Goal: Communication & Community: Answer question/provide support

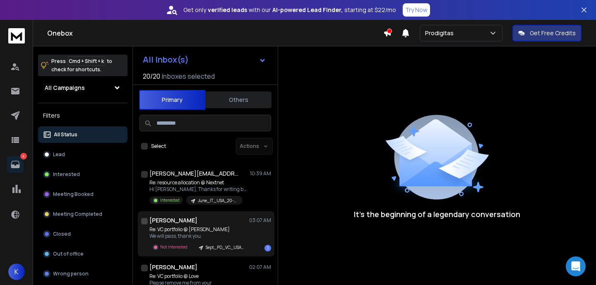
click at [186, 231] on p "Re: VC portfolio @ [PERSON_NAME]" at bounding box center [198, 229] width 99 height 7
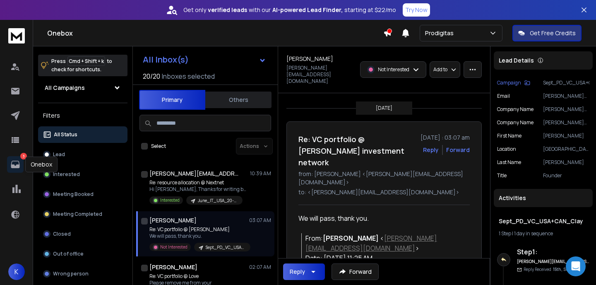
click at [16, 167] on icon at bounding box center [15, 164] width 9 height 7
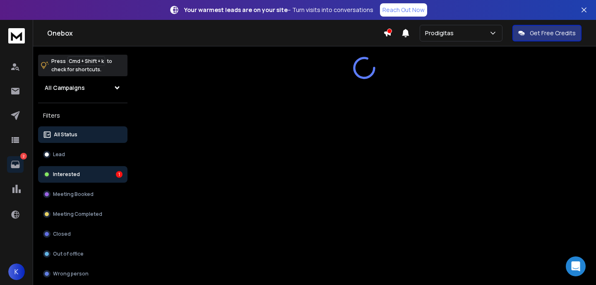
click at [63, 178] on div "All Status Lead Interested 1 Meeting Booked Meeting Completed Closed Out of off…" at bounding box center [82, 214] width 89 height 176
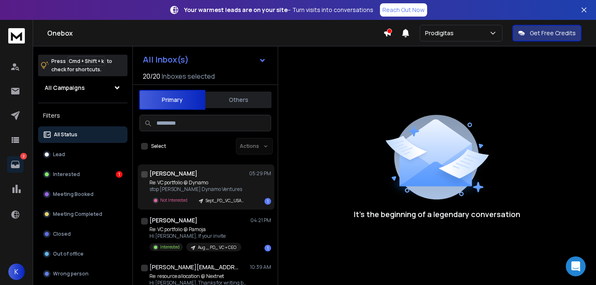
click at [180, 183] on p "Re: VC portfolio @ Dynamo" at bounding box center [198, 182] width 99 height 7
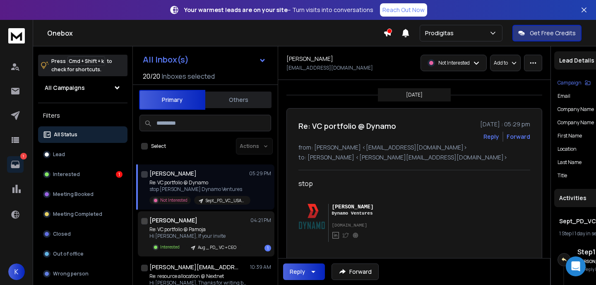
click at [180, 233] on p "Hi [PERSON_NAME], If your invite" at bounding box center [195, 236] width 92 height 7
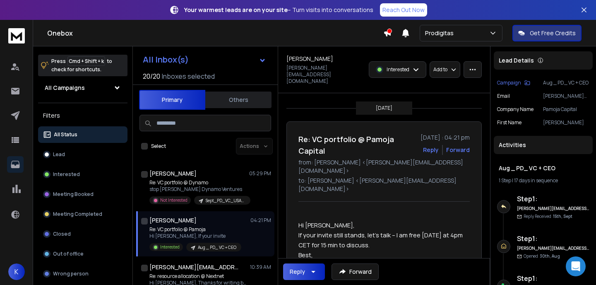
drag, startPoint x: 303, startPoint y: 157, endPoint x: 410, endPoint y: 159, distance: 107.6
click at [410, 159] on p "from: [PERSON_NAME] <[PERSON_NAME][EMAIL_ADDRESS][DOMAIN_NAME]>" at bounding box center [383, 166] width 171 height 17
copy p "[PERSON_NAME][EMAIL_ADDRESS][DOMAIN_NAME]"
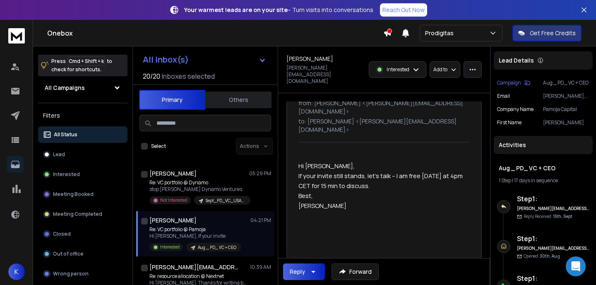
scroll to position [66, 0]
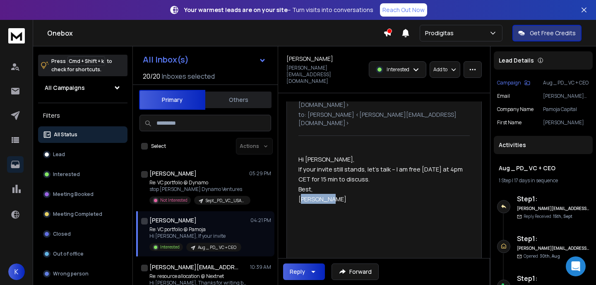
drag, startPoint x: 299, startPoint y: 227, endPoint x: 331, endPoint y: 227, distance: 31.9
click at [331, 204] on p "Hi [PERSON_NAME], If your invite still stands, let’s talk – I am free [DATE] at…" at bounding box center [380, 179] width 165 height 50
copy span "[PERSON_NAME]"
click at [315, 272] on icon "button" at bounding box center [313, 272] width 10 height 10
click at [302, 252] on p "Reply All" at bounding box center [308, 250] width 23 height 8
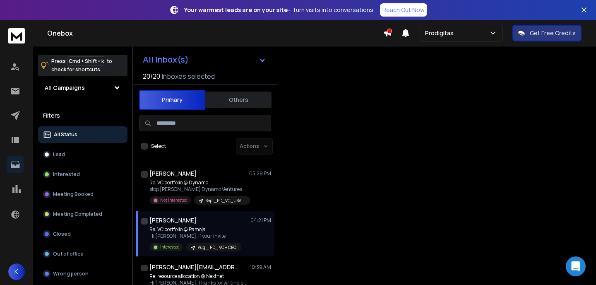
scroll to position [0, 0]
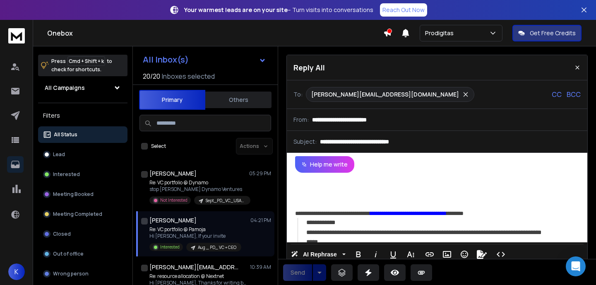
click at [554, 94] on p "CC" at bounding box center [557, 94] width 10 height 10
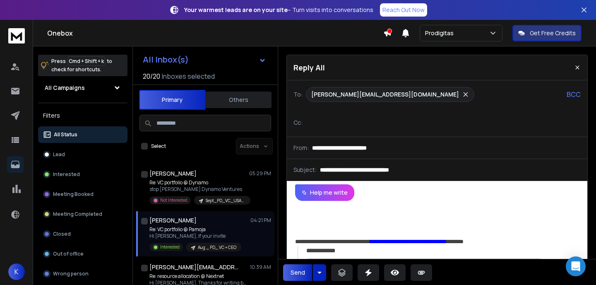
click at [360, 123] on input at bounding box center [335, 122] width 58 height 15
type input "**********"
click at [330, 213] on div "**********" at bounding box center [437, 236] width 301 height 70
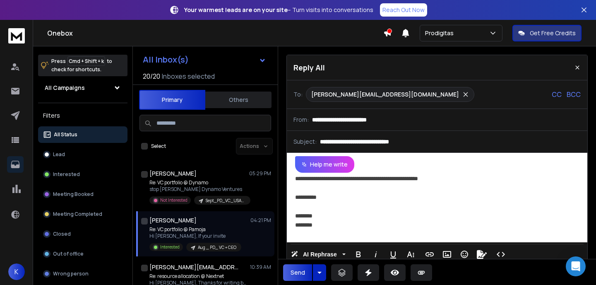
scroll to position [49, 0]
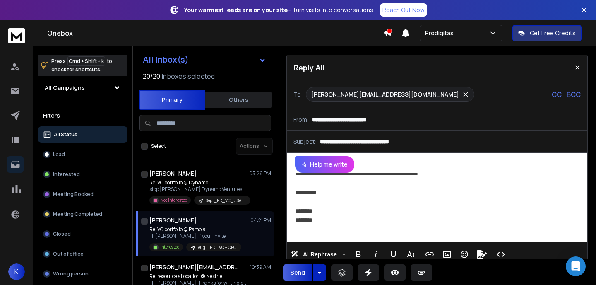
click at [558, 92] on p "CC" at bounding box center [557, 94] width 10 height 10
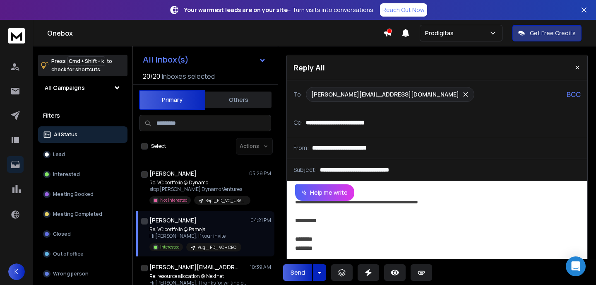
scroll to position [0, 35]
click at [294, 275] on button "Send" at bounding box center [297, 272] width 29 height 17
